Goal: Navigation & Orientation: Find specific page/section

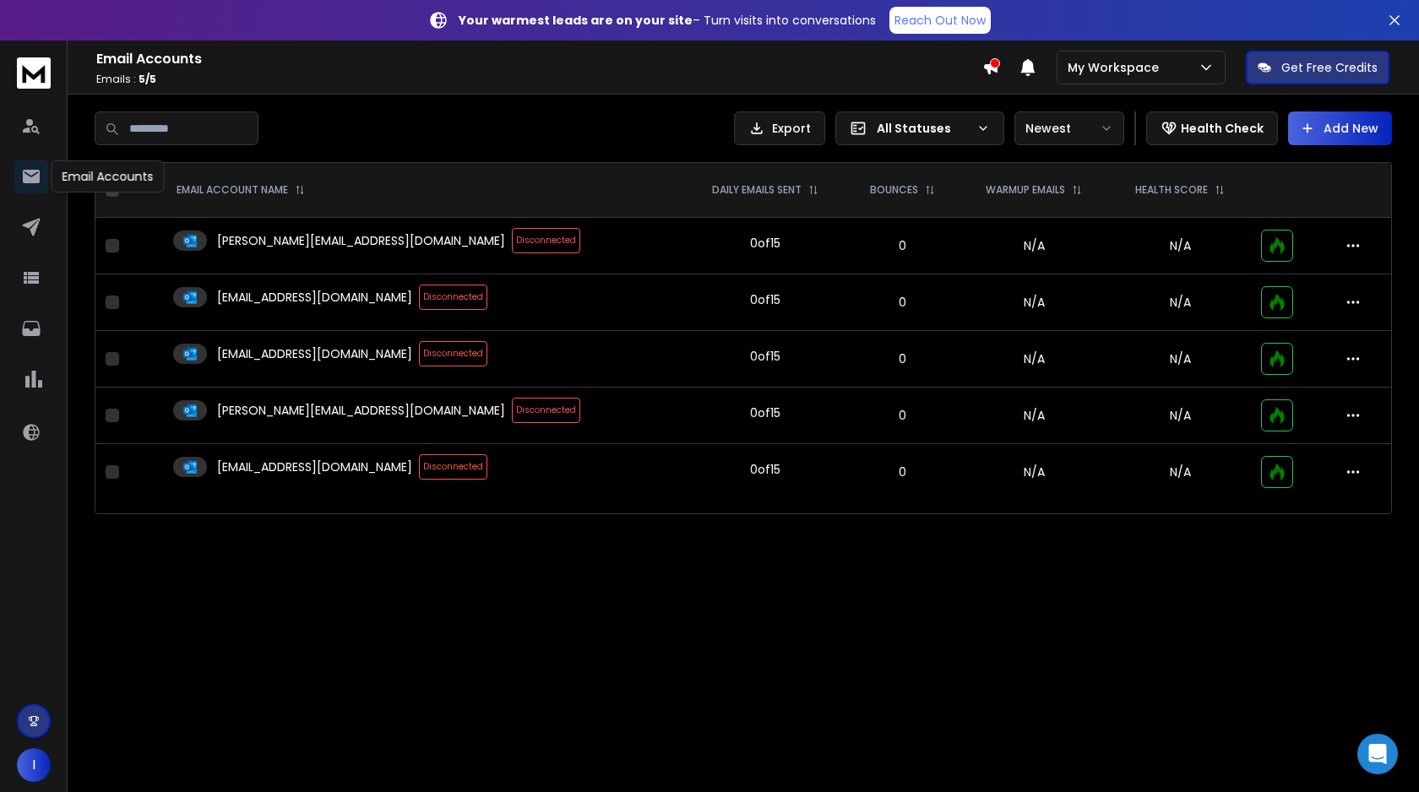
click at [1396, 15] on icon at bounding box center [1394, 20] width 15 height 15
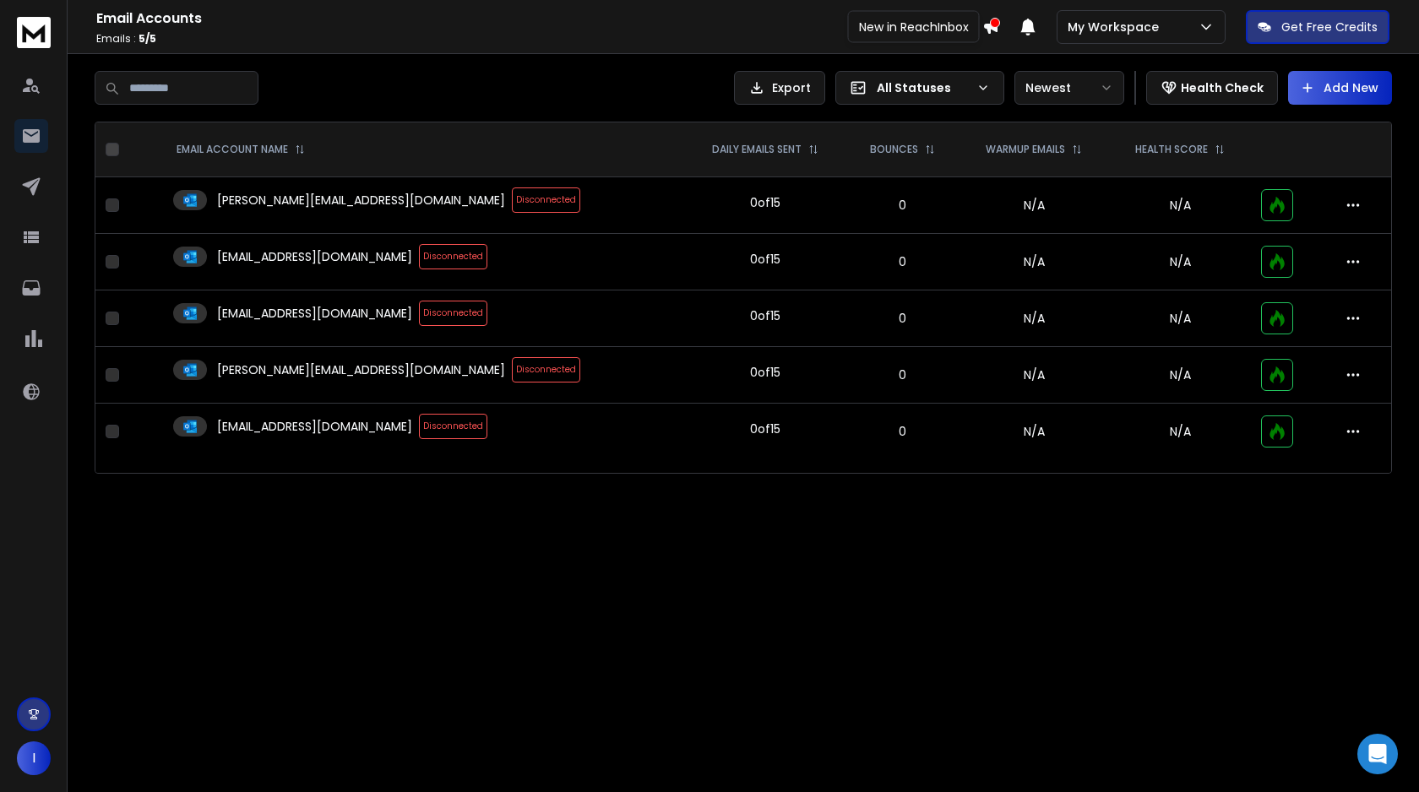
click at [997, 31] on icon at bounding box center [990, 27] width 17 height 17
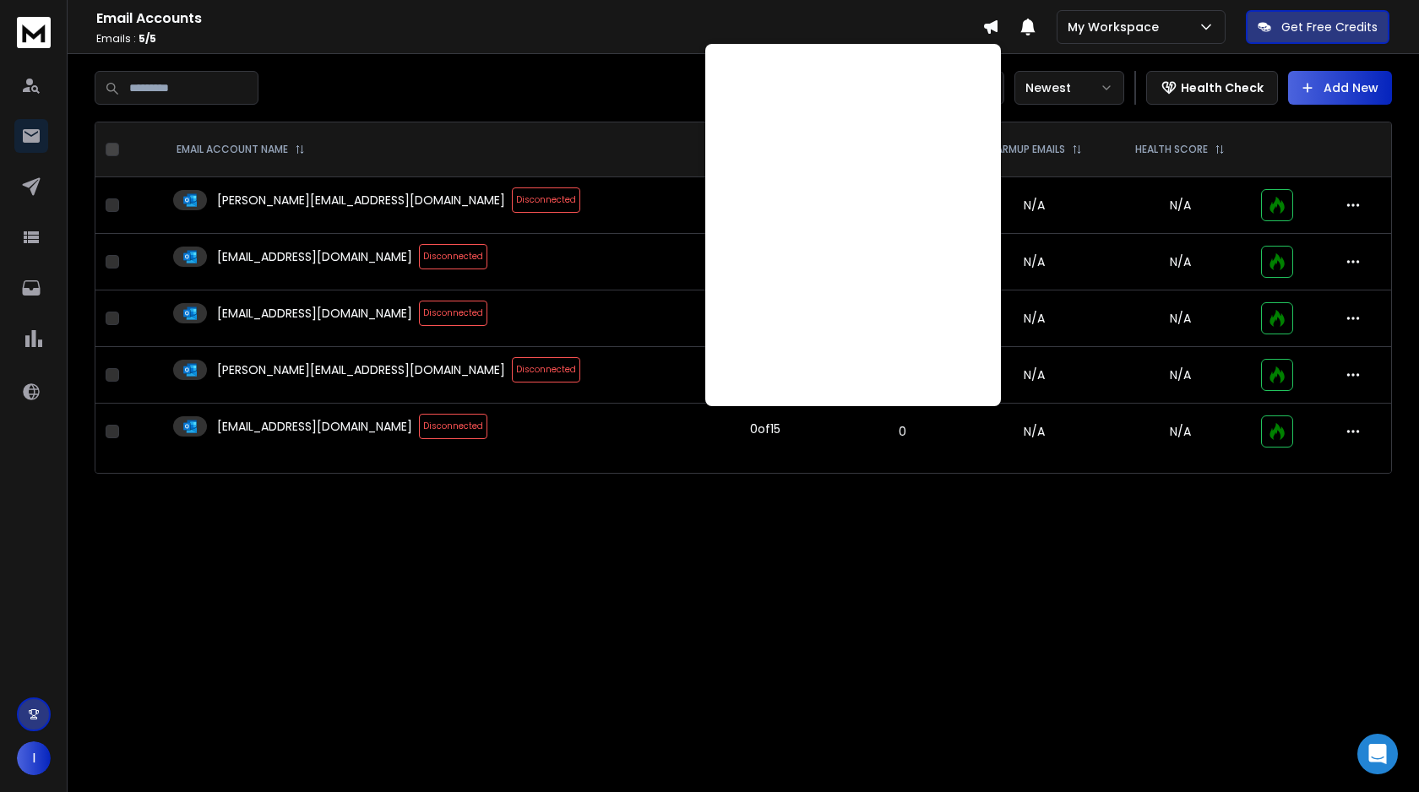
click at [684, 576] on div "Your warmest leads are on your site – Turn visits into conversations Reach Out …" at bounding box center [709, 396] width 1419 height 792
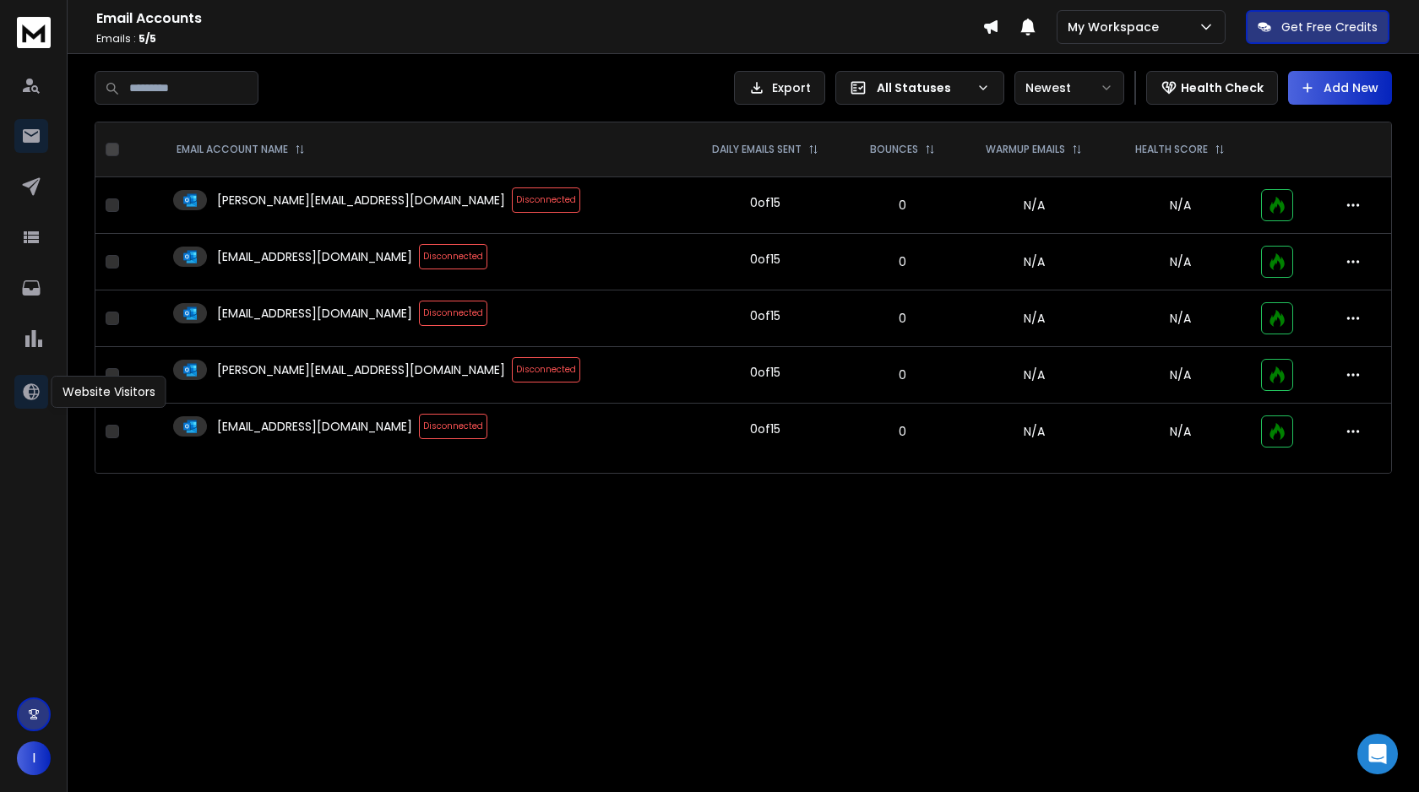
click at [39, 400] on icon at bounding box center [31, 392] width 20 height 20
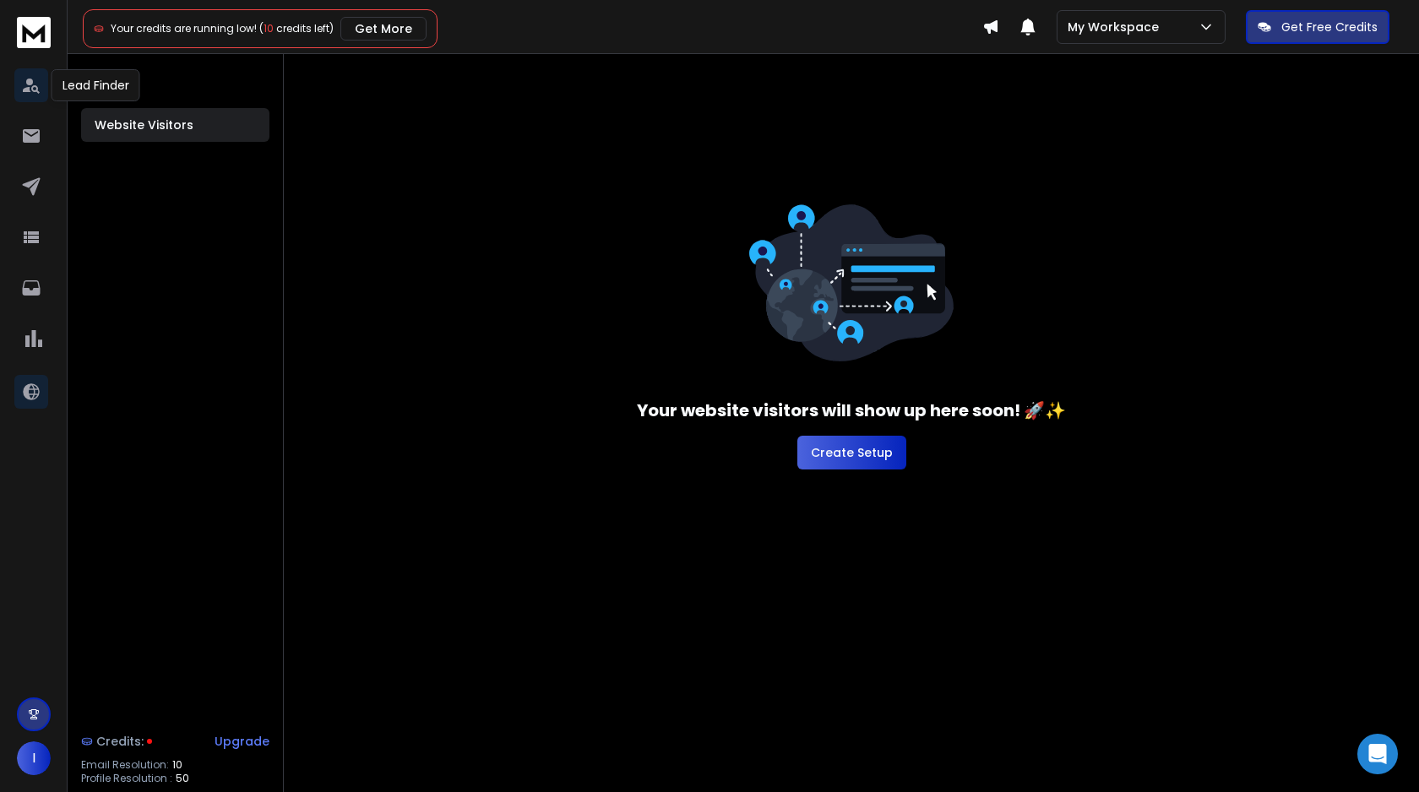
click at [34, 85] on icon at bounding box center [31, 89] width 17 height 8
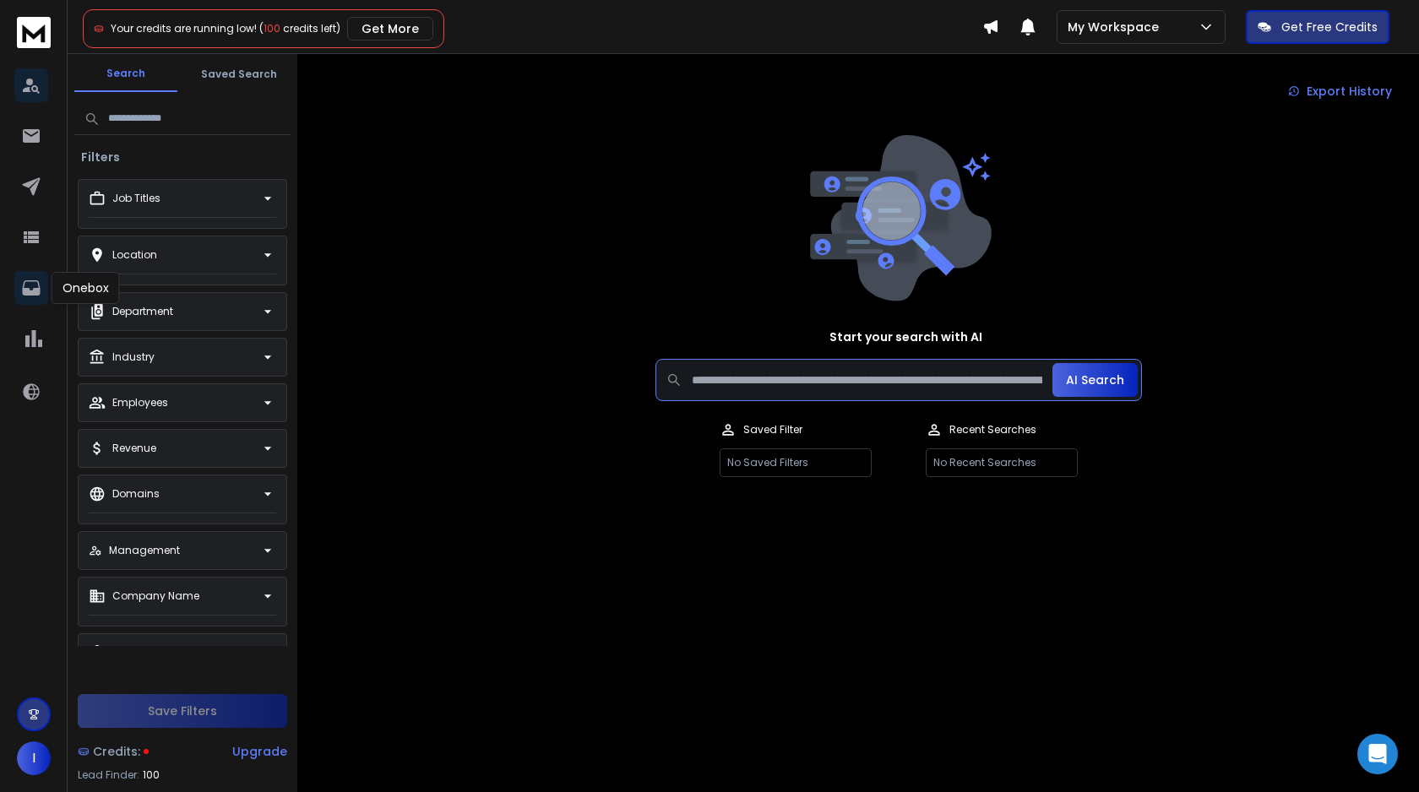
click at [26, 289] on icon at bounding box center [31, 287] width 18 height 15
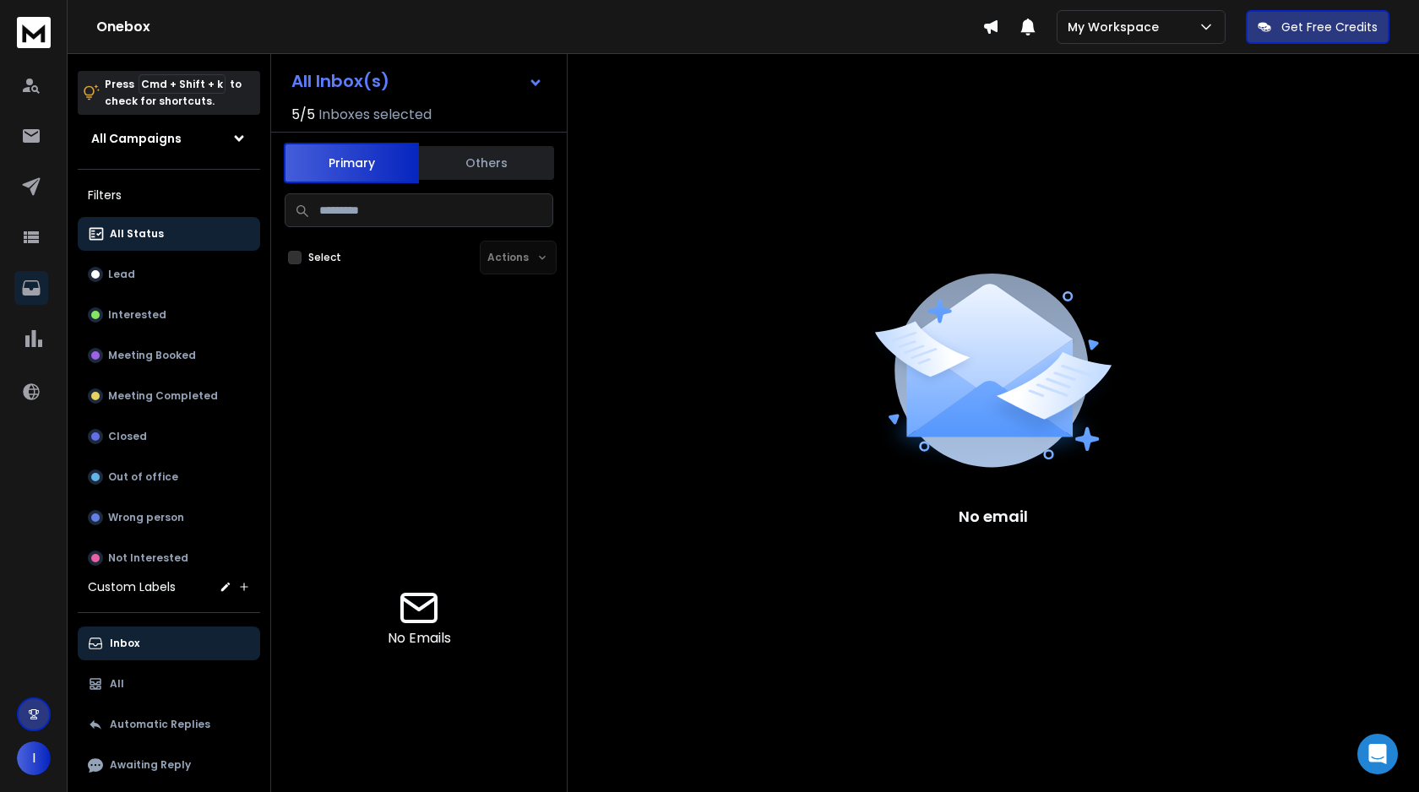
click at [465, 174] on button "Others" at bounding box center [486, 162] width 135 height 37
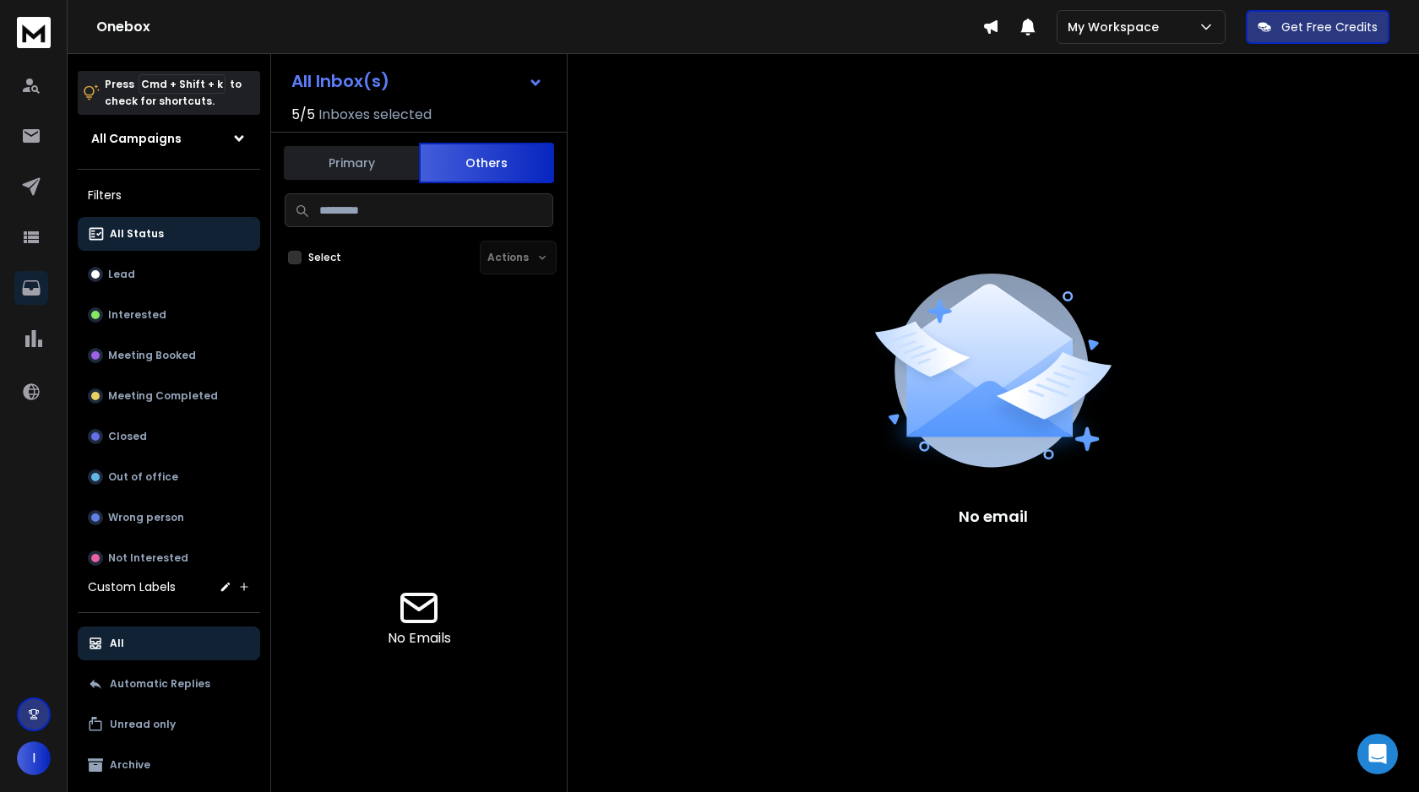
click at [345, 171] on button "Primary" at bounding box center [351, 162] width 135 height 37
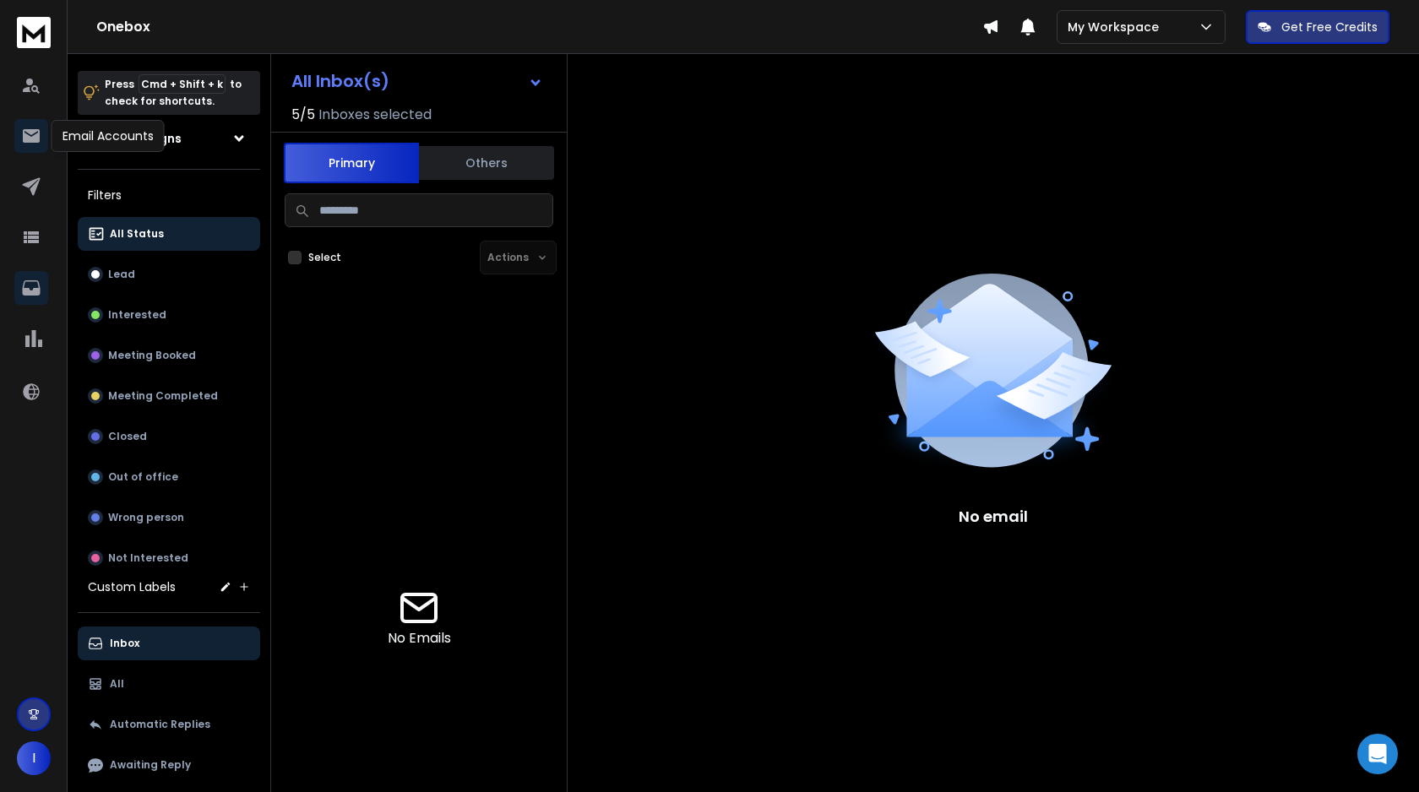
click at [35, 140] on icon at bounding box center [31, 136] width 17 height 14
